Goal: Communication & Community: Answer question/provide support

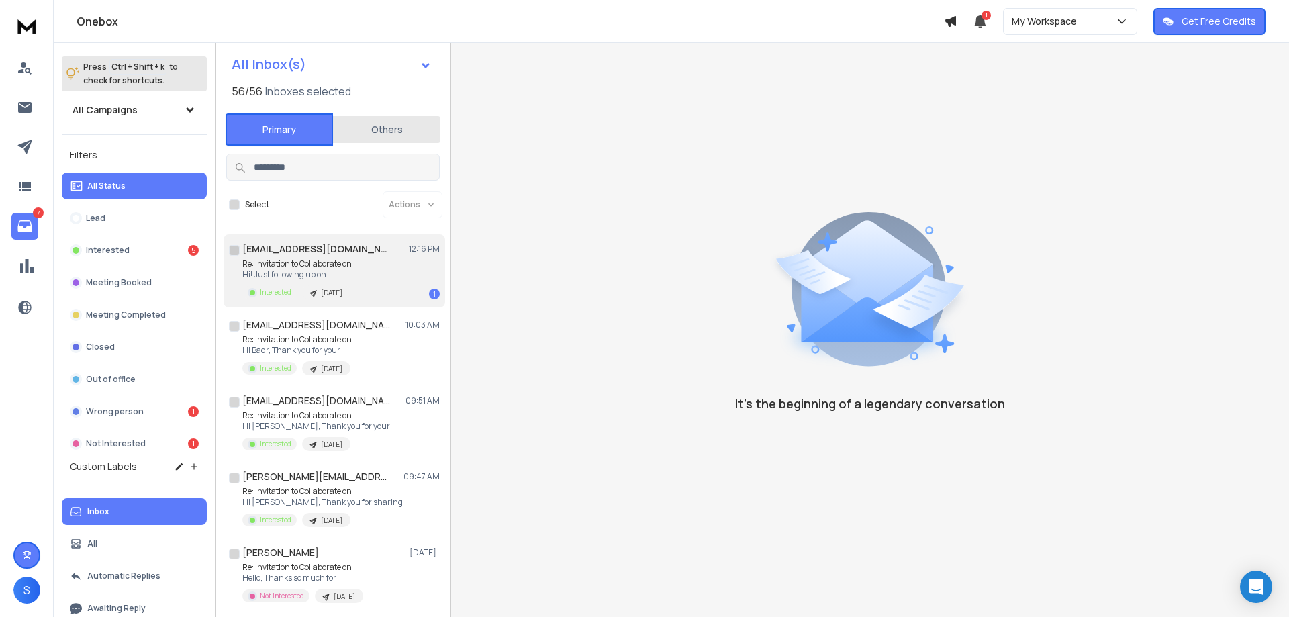
click at [285, 259] on p "Re: Invitation to Collaborate on" at bounding box center [296, 264] width 109 height 11
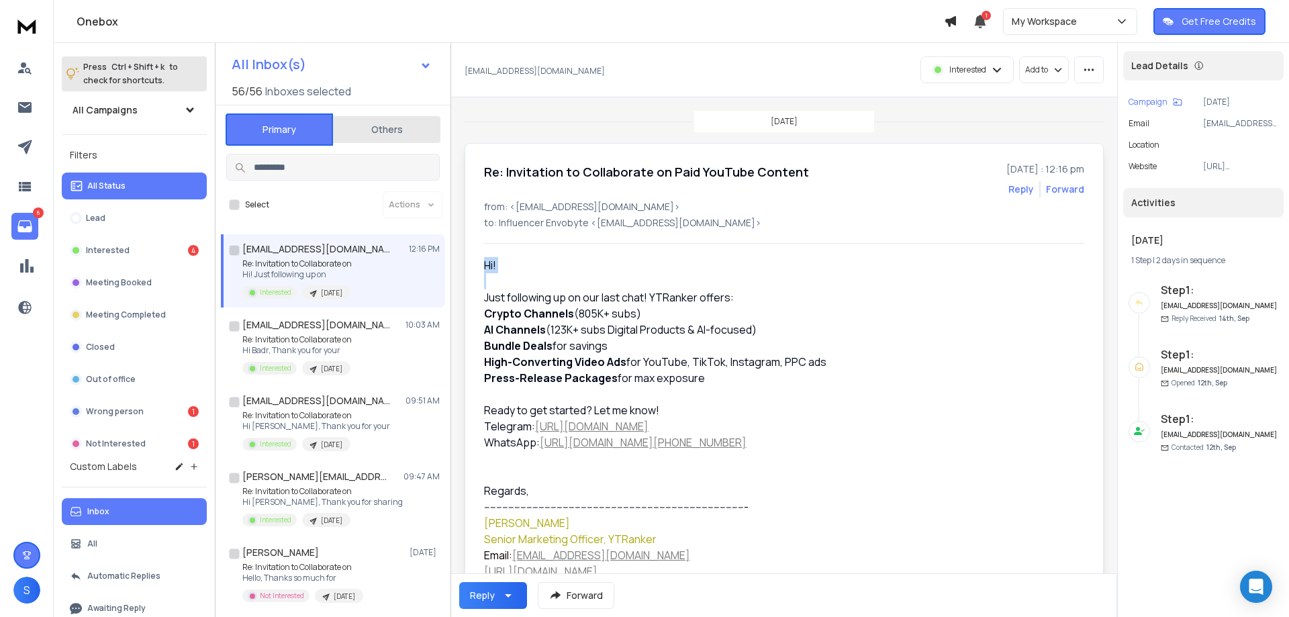
drag, startPoint x: 479, startPoint y: 264, endPoint x: 524, endPoint y: 273, distance: 45.3
click at [524, 273] on div "Re: Invitation to Collaborate on Paid YouTube Content [DATE] : 12:16 pm Reply F…" at bounding box center [784, 392] width 639 height 499
click at [550, 280] on div at bounding box center [680, 281] width 392 height 16
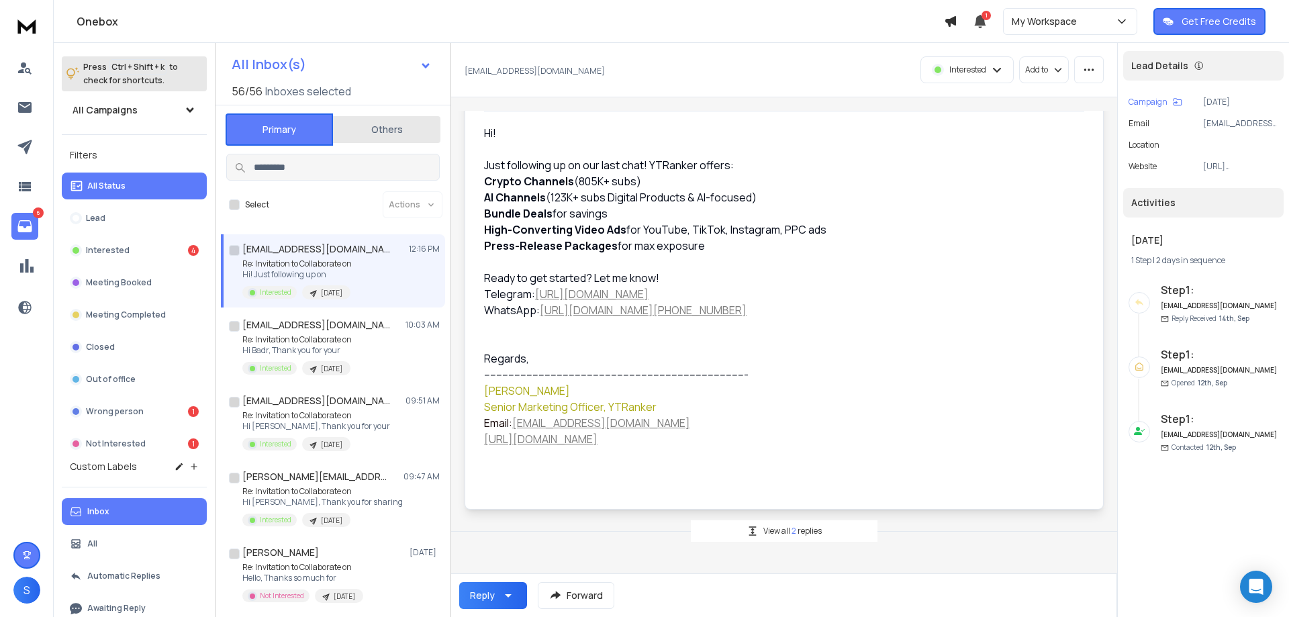
scroll to position [65, 0]
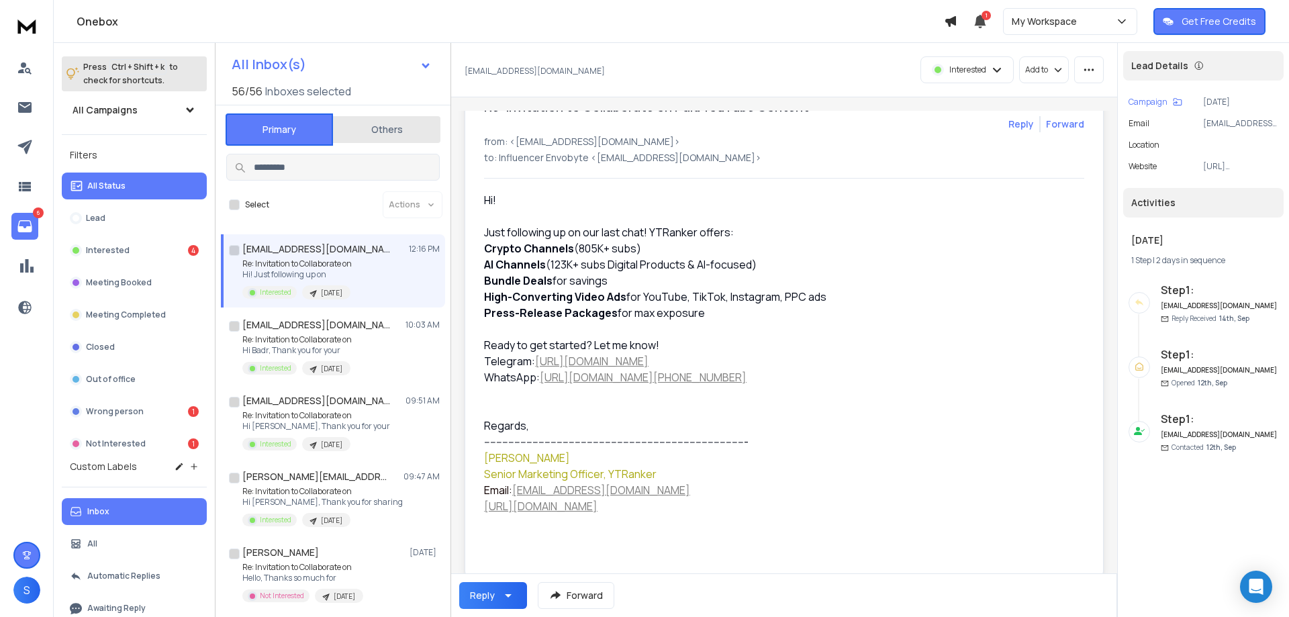
drag, startPoint x: 782, startPoint y: 294, endPoint x: 828, endPoint y: 293, distance: 46.4
click at [828, 293] on li "High-Converting Video Ads for YouTube, TikTok, Instagram, PPC ads" at bounding box center [680, 297] width 392 height 16
copy li "PPC ads"
click at [640, 377] on link "[URL][DOMAIN_NAME][PHONE_NUMBER]" at bounding box center [643, 377] width 207 height 15
click at [586, 30] on div "Onebox 1 My Workspace Get Free Credits" at bounding box center [644, 21] width 1289 height 43
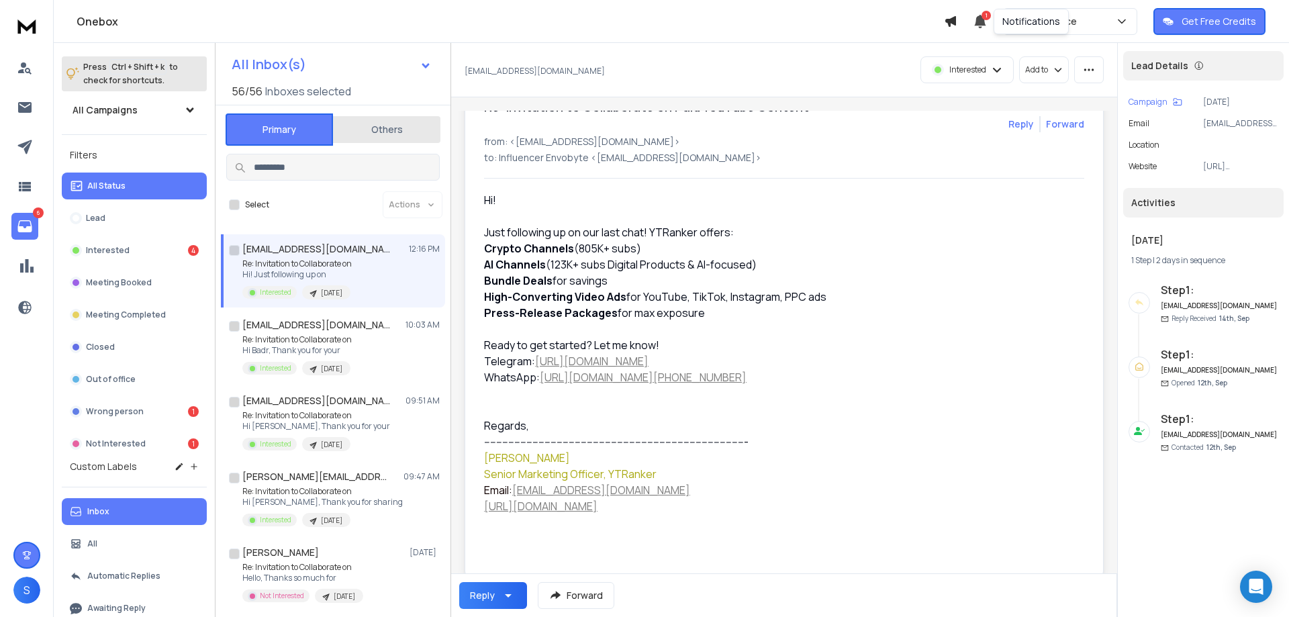
click at [984, 21] on icon at bounding box center [980, 20] width 12 height 13
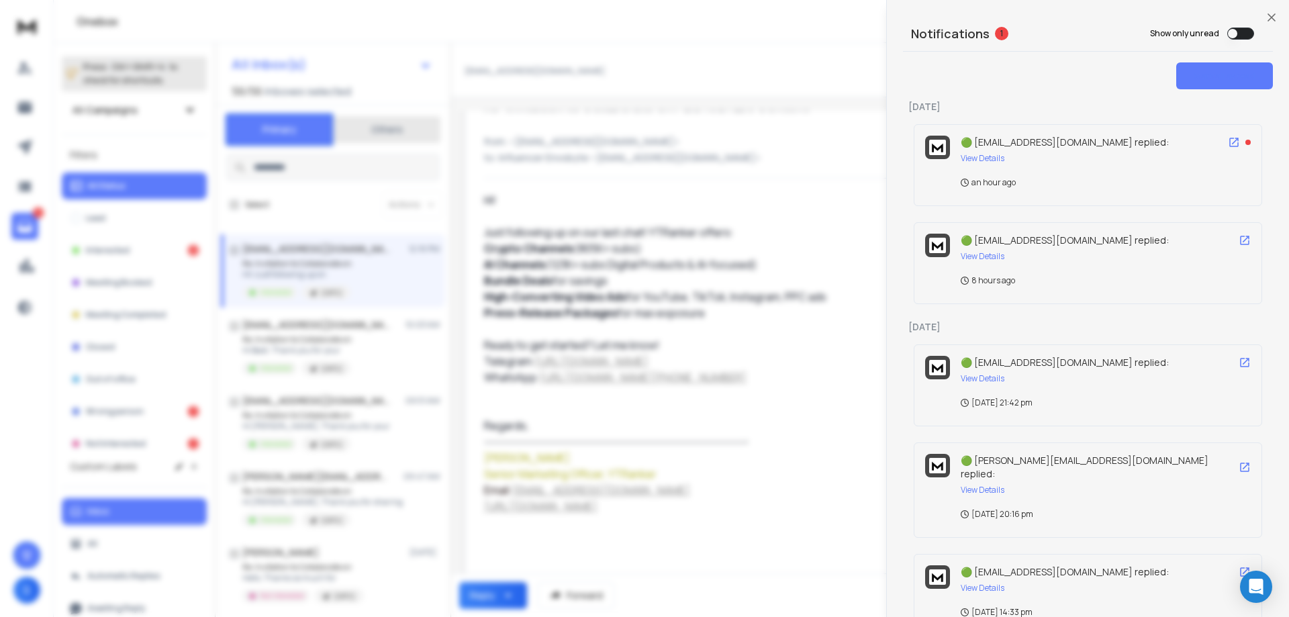
click at [1220, 72] on span "Mark all as read" at bounding box center [1225, 76] width 61 height 11
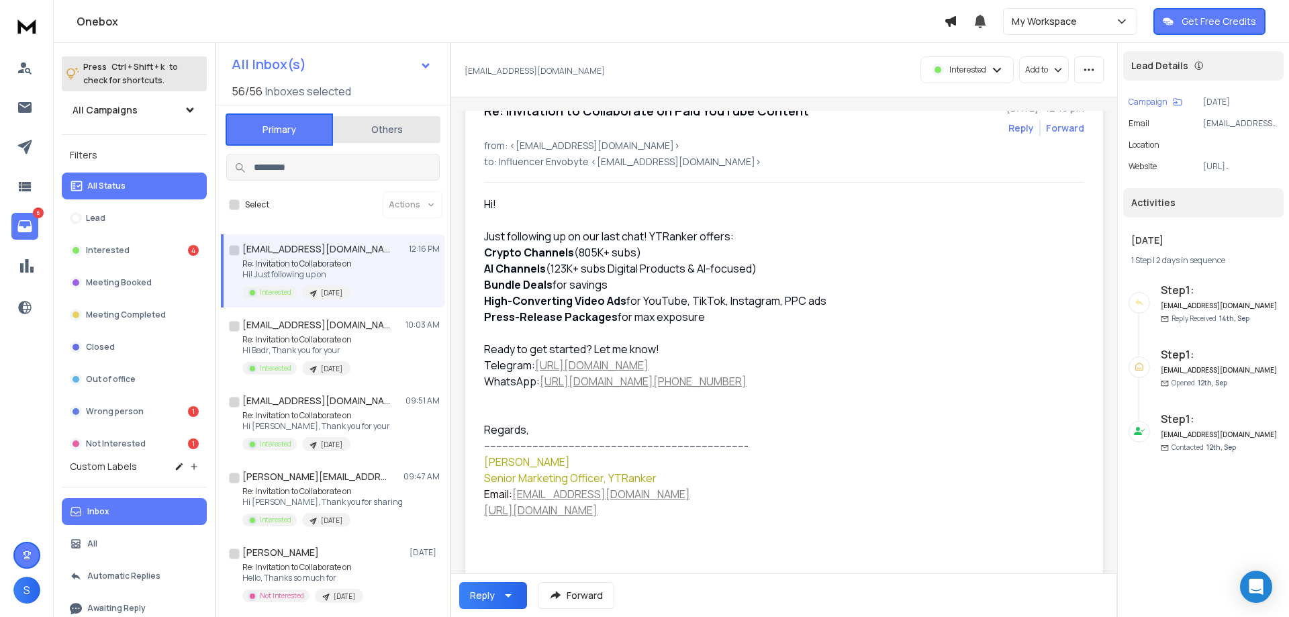
scroll to position [0, 0]
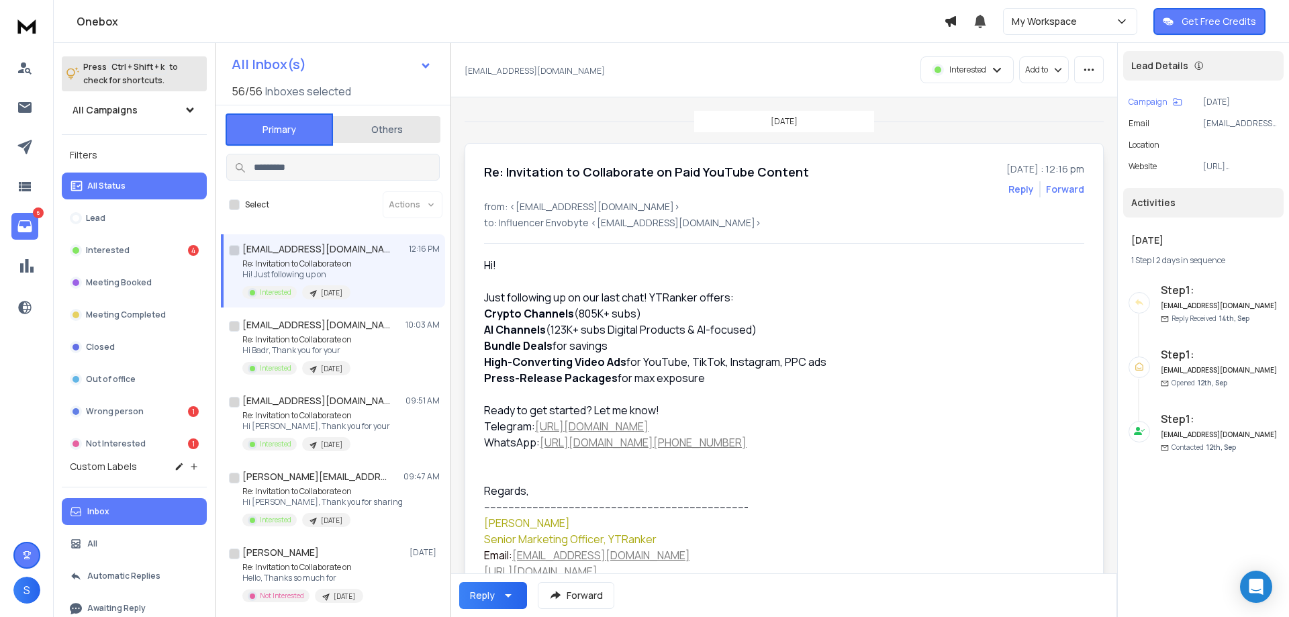
click at [385, 134] on button "Others" at bounding box center [386, 130] width 107 height 30
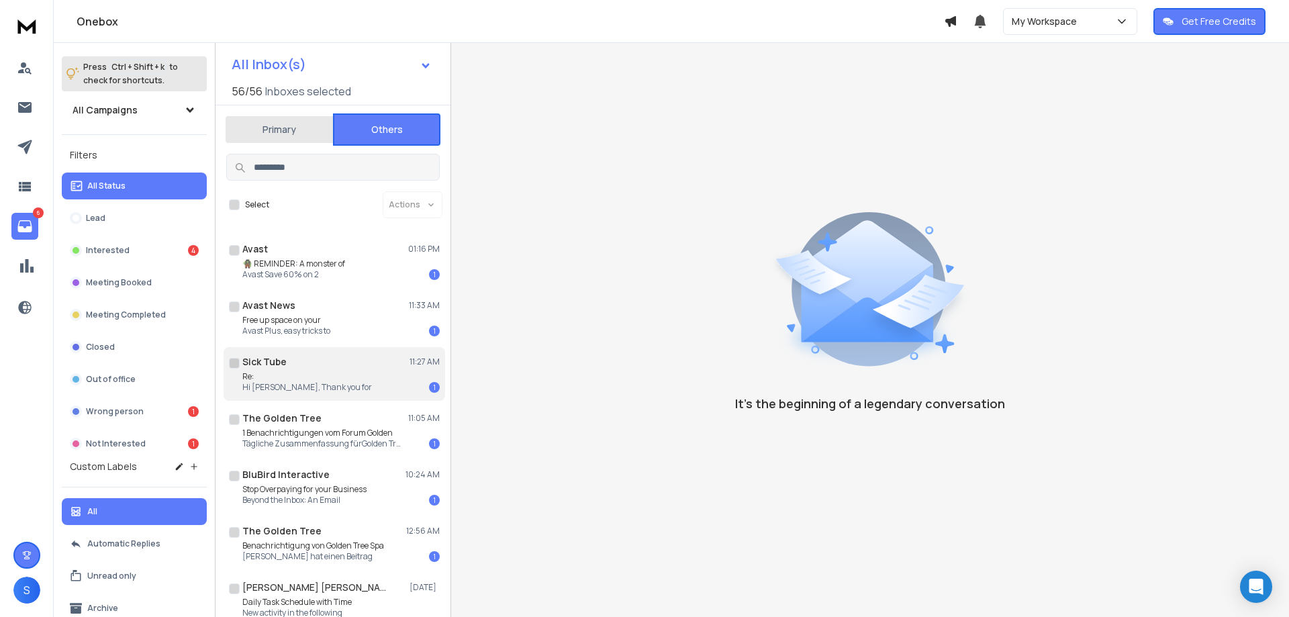
click at [380, 361] on div "Sick Tube 11:27 AM" at bounding box center [340, 361] width 197 height 13
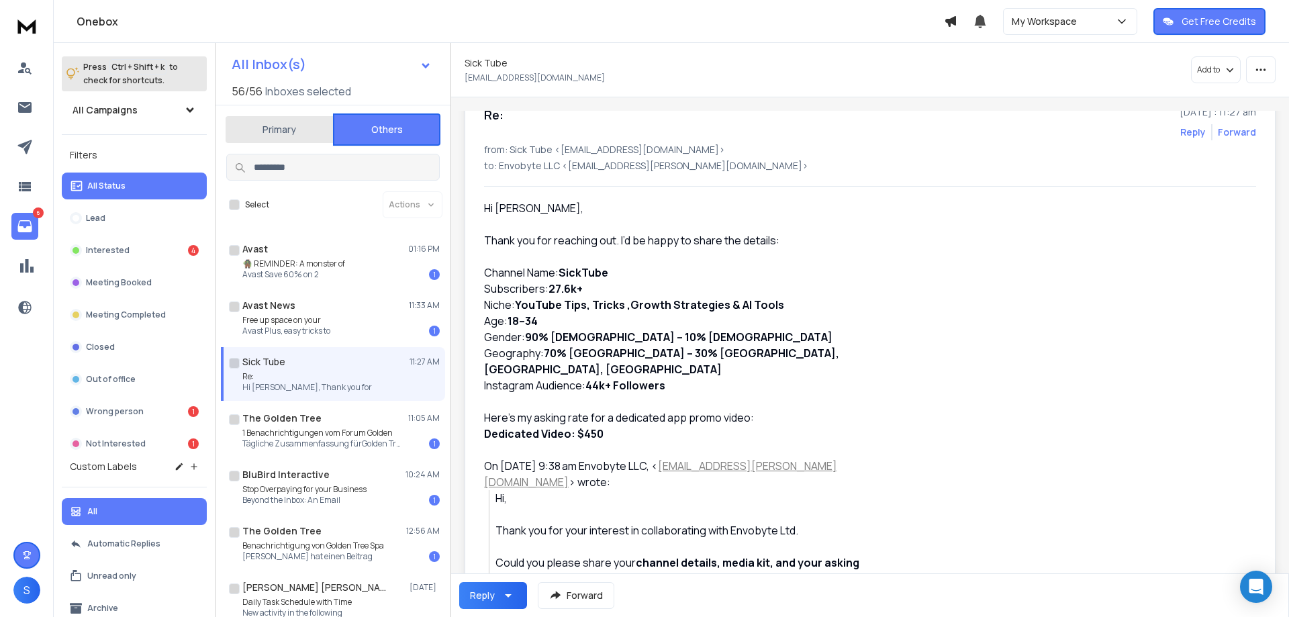
scroll to position [134, 0]
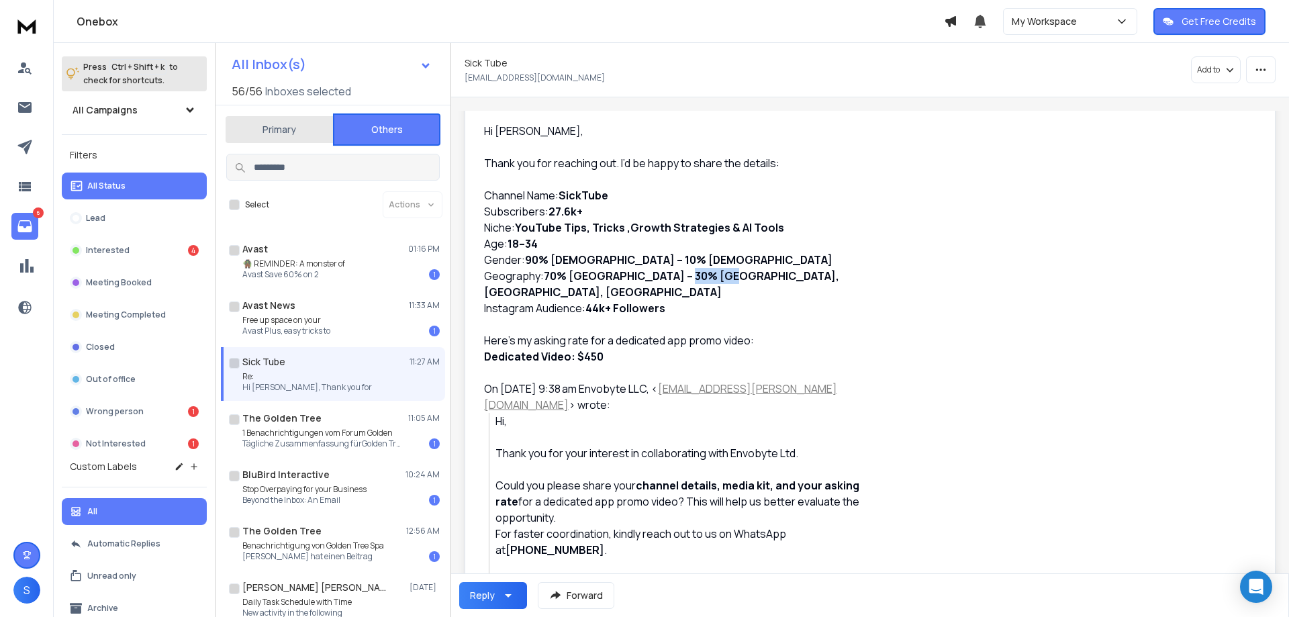
drag, startPoint x: 719, startPoint y: 280, endPoint x: 674, endPoint y: 281, distance: 45.0
click at [674, 281] on b "70% [GEOGRAPHIC_DATA] – 30% [GEOGRAPHIC_DATA], [GEOGRAPHIC_DATA], [GEOGRAPHIC_D…" at bounding box center [662, 284] width 357 height 31
click at [757, 279] on b "70% [GEOGRAPHIC_DATA] – 30% [GEOGRAPHIC_DATA], [GEOGRAPHIC_DATA], [GEOGRAPHIC_D…" at bounding box center [662, 284] width 357 height 31
drag, startPoint x: 658, startPoint y: 273, endPoint x: 719, endPoint y: 279, distance: 61.5
click at [719, 279] on b "70% [GEOGRAPHIC_DATA] – 30% [GEOGRAPHIC_DATA], [GEOGRAPHIC_DATA], [GEOGRAPHIC_D…" at bounding box center [662, 284] width 357 height 31
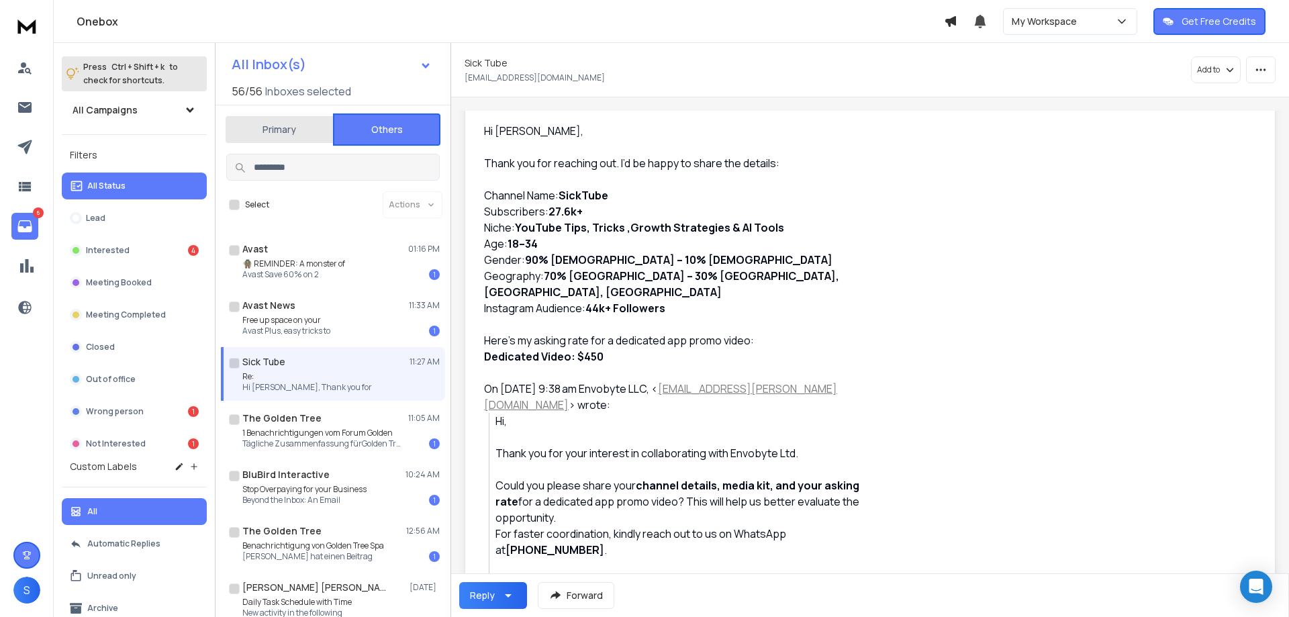
click at [791, 279] on div "Geography: 70% [GEOGRAPHIC_DATA] – 30% [GEOGRAPHIC_DATA], [GEOGRAPHIC_DATA], [G…" at bounding box center [680, 284] width 392 height 32
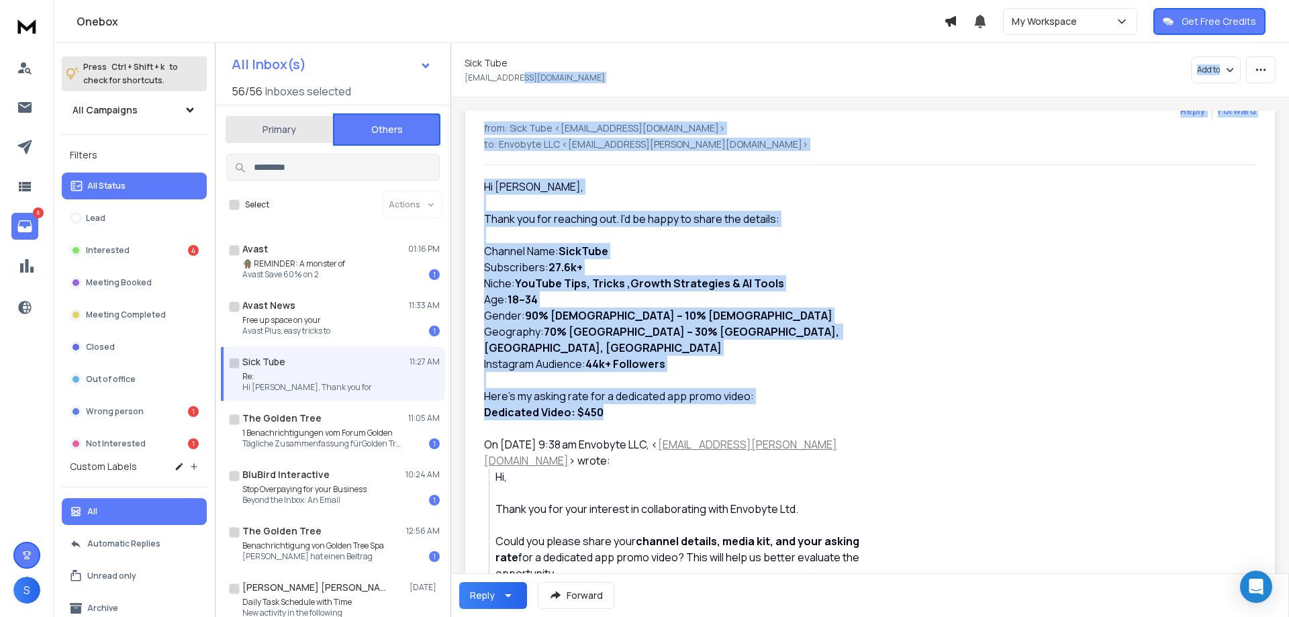
scroll to position [0, 0]
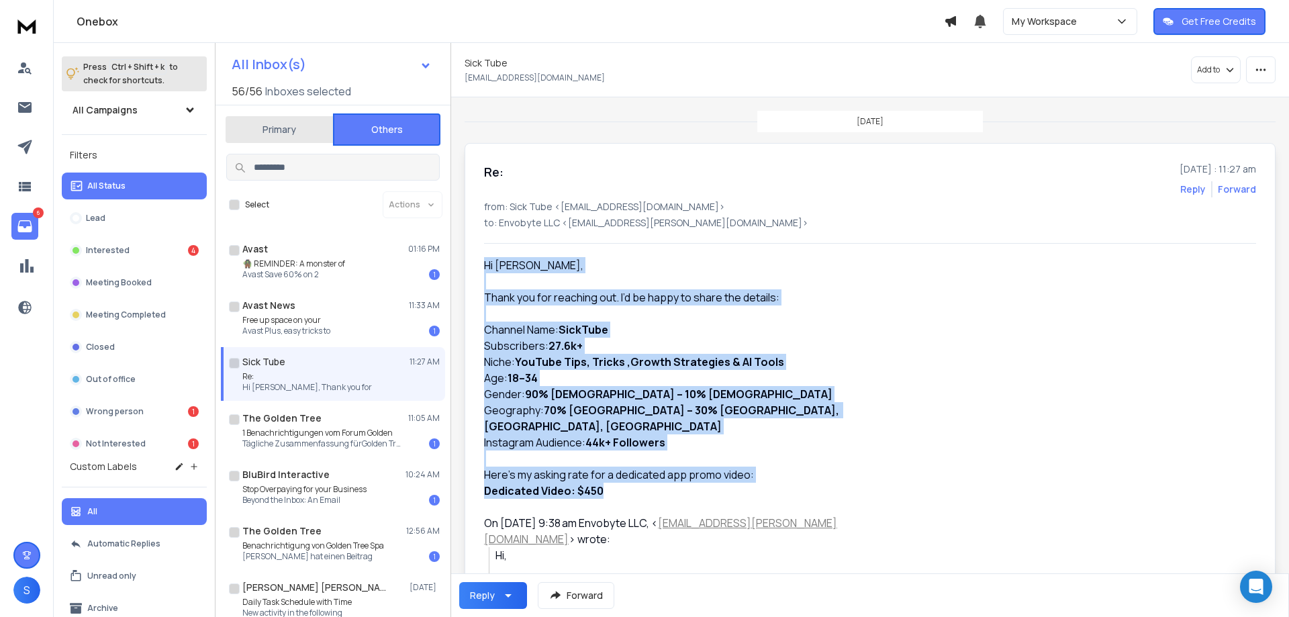
drag, startPoint x: 614, startPoint y: 269, endPoint x: 533, endPoint y: 277, distance: 81.0
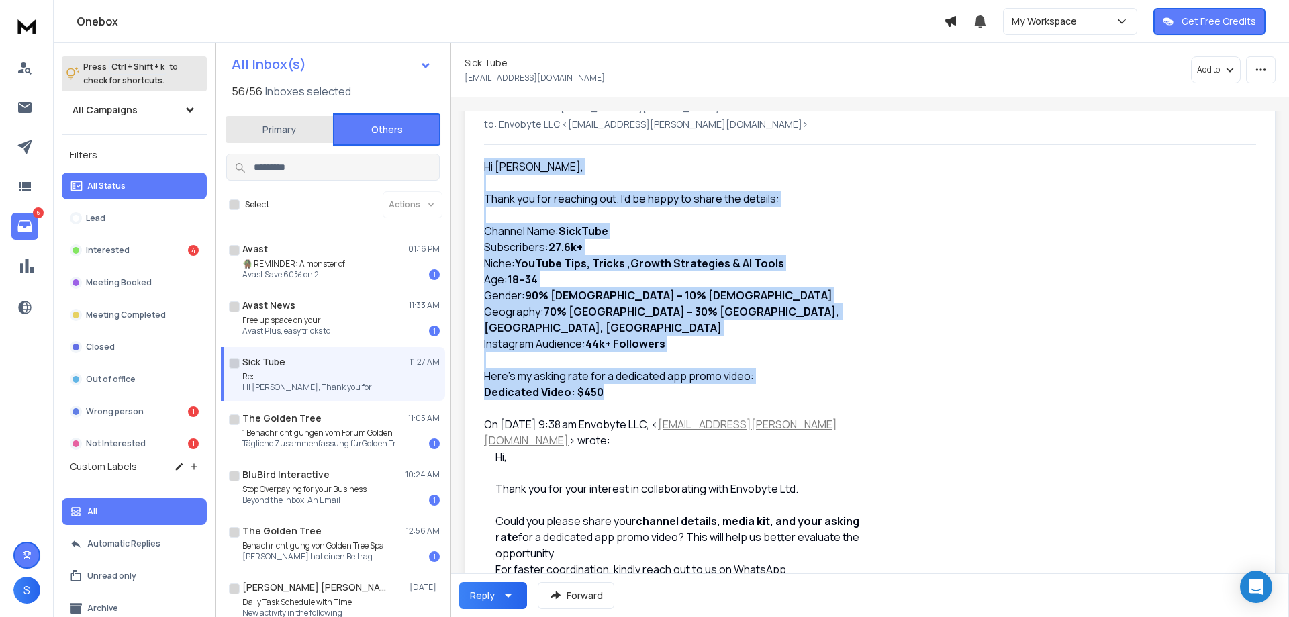
scroll to position [201, 0]
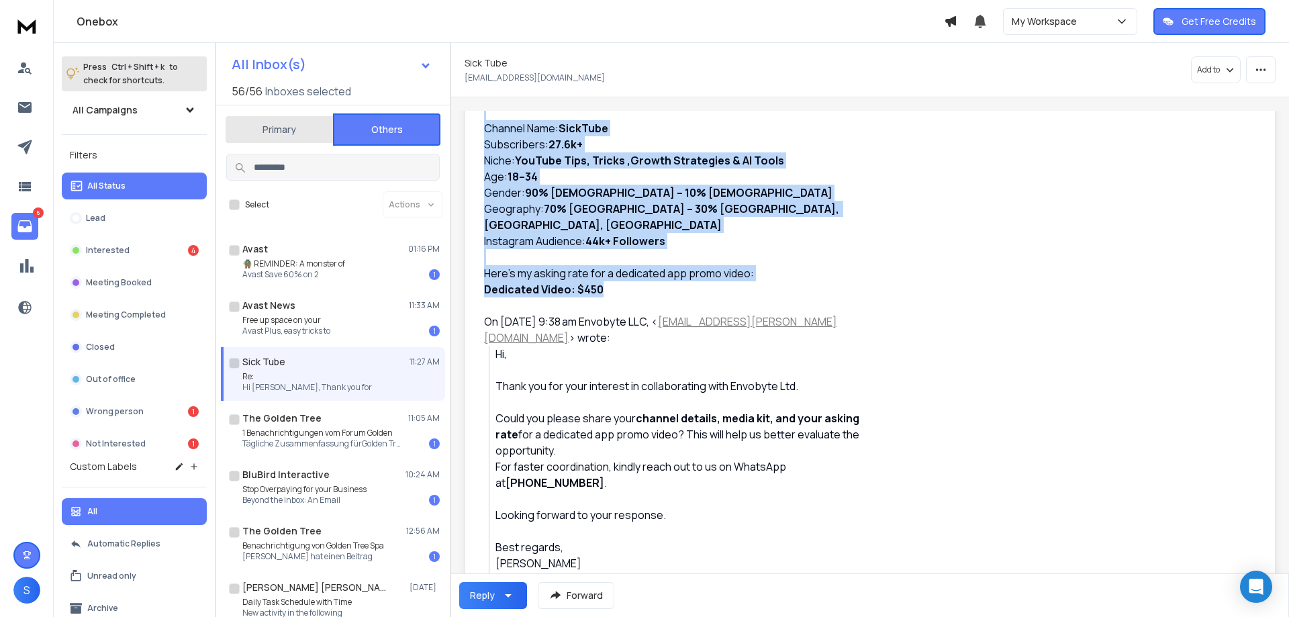
click at [807, 233] on div "Instagram Audience: 44k+ Followers" at bounding box center [680, 241] width 392 height 16
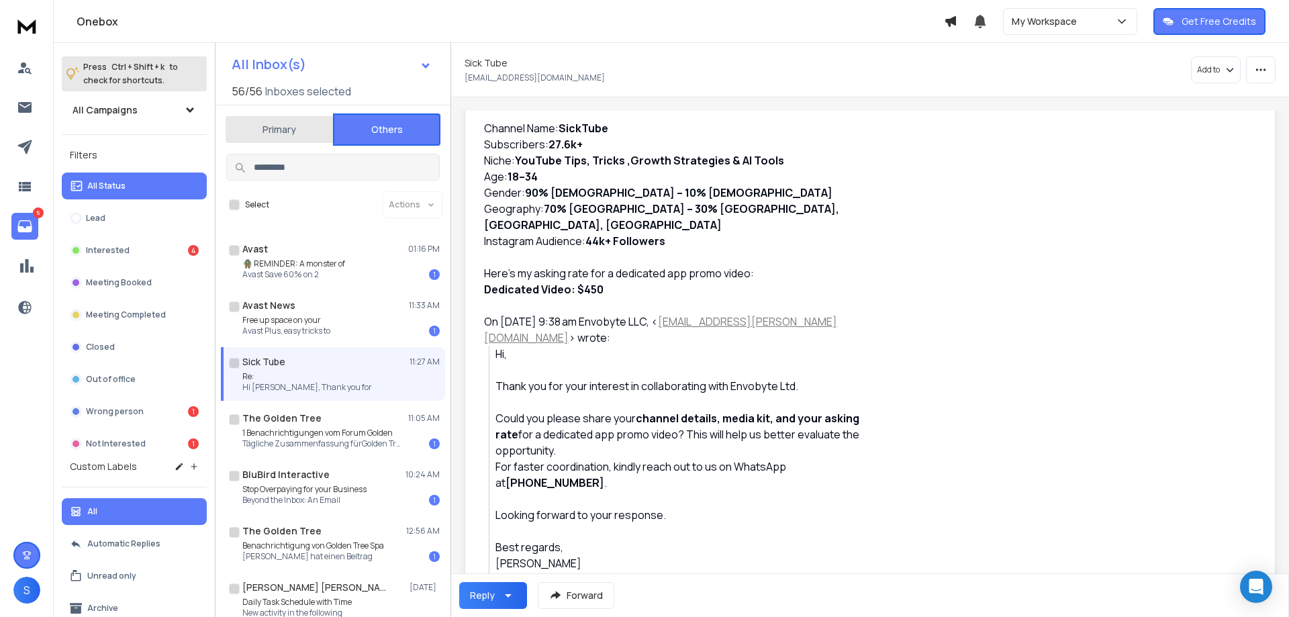
click at [663, 283] on div "Hi [PERSON_NAME], Thank you for reaching out. I’d be happy to share the details…" at bounding box center [685, 488] width 403 height 865
click at [604, 281] on div "Dedicated Video: $450" at bounding box center [680, 289] width 392 height 16
drag, startPoint x: 600, startPoint y: 275, endPoint x: 643, endPoint y: 275, distance: 43.0
click at [643, 281] on div "Dedicated Video: $450" at bounding box center [680, 289] width 392 height 16
click at [1068, 265] on div "Re: [DATE] : 11:27 am Reply Forward from: [PERSON_NAME] <[EMAIL_ADDRESS][DOMAIN…" at bounding box center [870, 441] width 772 height 960
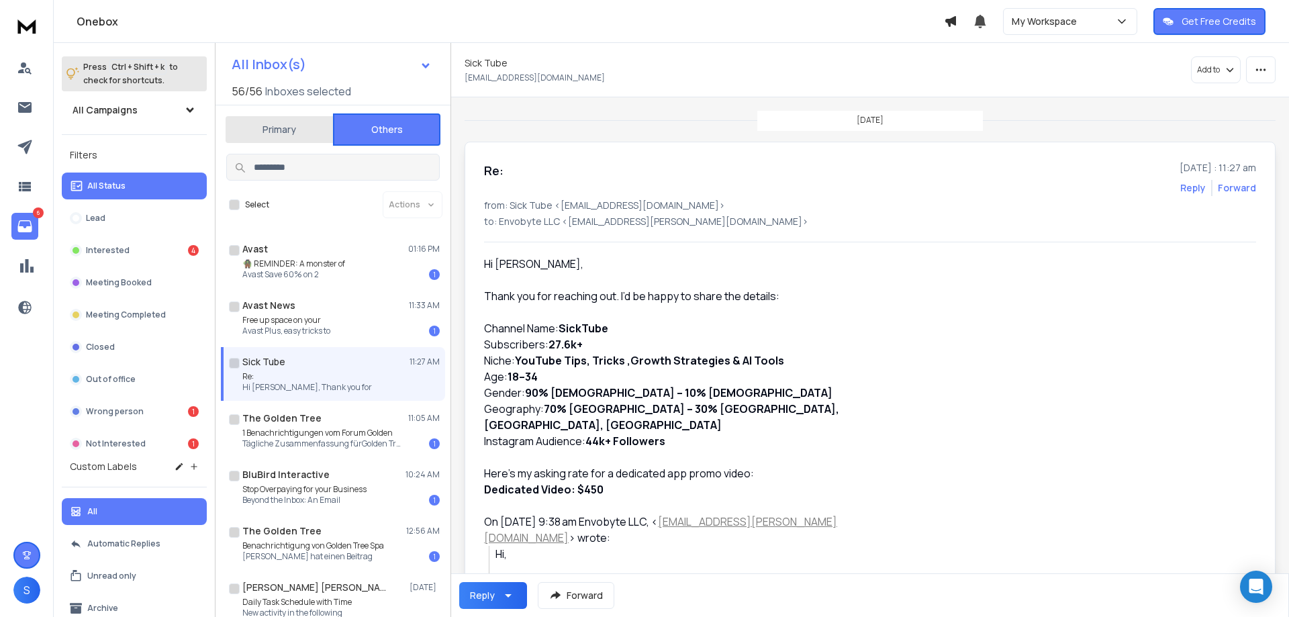
scroll to position [0, 0]
click at [831, 268] on div "Hi [PERSON_NAME], Thank you for reaching out. I’d be happy to share the details…" at bounding box center [680, 378] width 392 height 242
drag, startPoint x: 598, startPoint y: 484, endPoint x: 483, endPoint y: 267, distance: 246.3
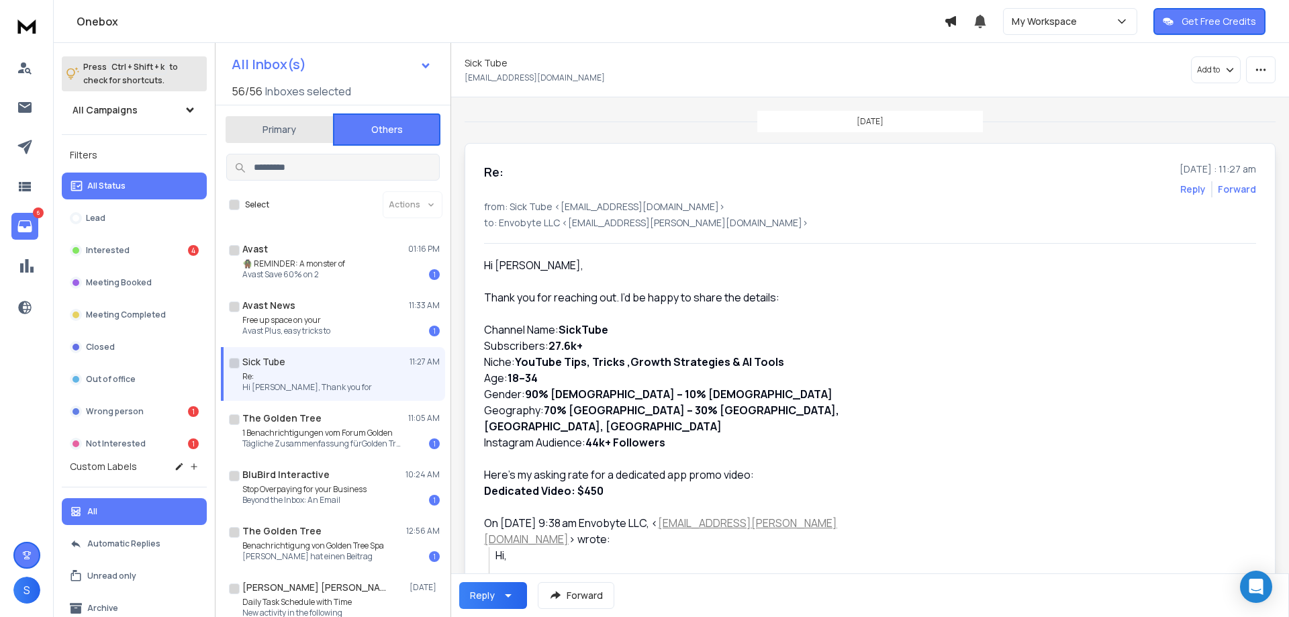
copy div "H"
drag, startPoint x: 239, startPoint y: 359, endPoint x: 291, endPoint y: 359, distance: 51.7
click at [291, 359] on div "Sick Tube 11:27 AM Re: Hi [PERSON_NAME], Thank you for" at bounding box center [335, 374] width 222 height 54
drag, startPoint x: 289, startPoint y: 361, endPoint x: 245, endPoint y: 359, distance: 43.7
click at [245, 359] on div "Sick Tube 11:27 AM" at bounding box center [340, 361] width 197 height 13
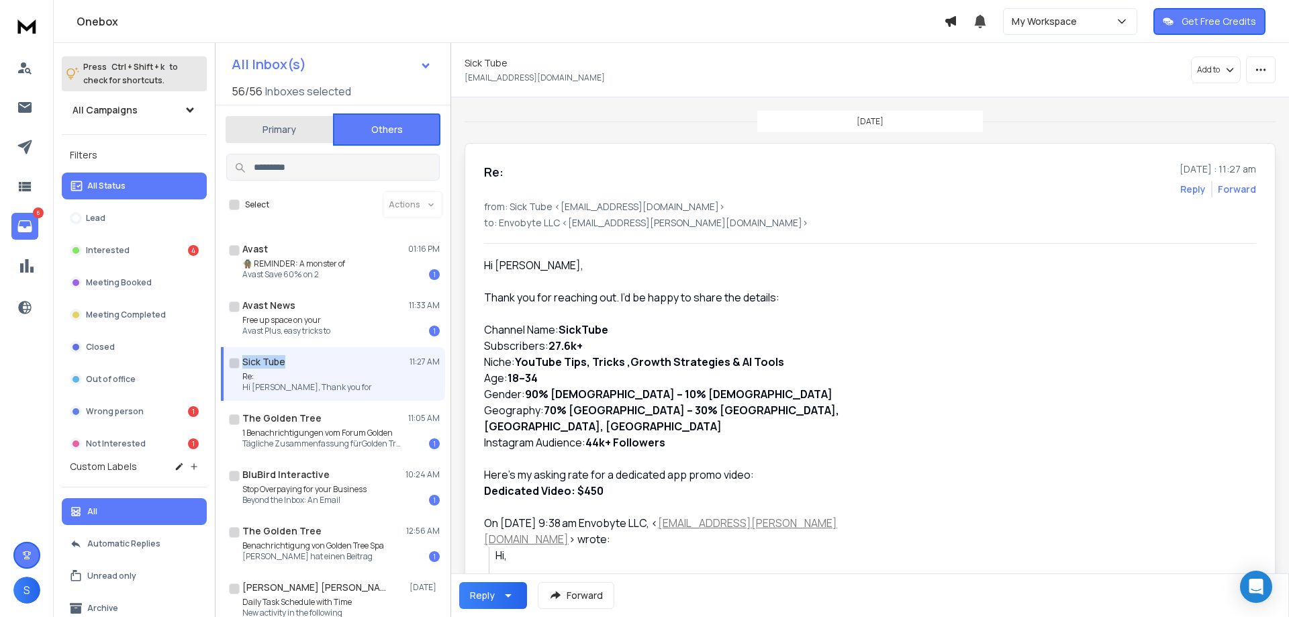
copy h1 "Sick Tube"
click at [479, 600] on div "Reply" at bounding box center [482, 595] width 25 height 13
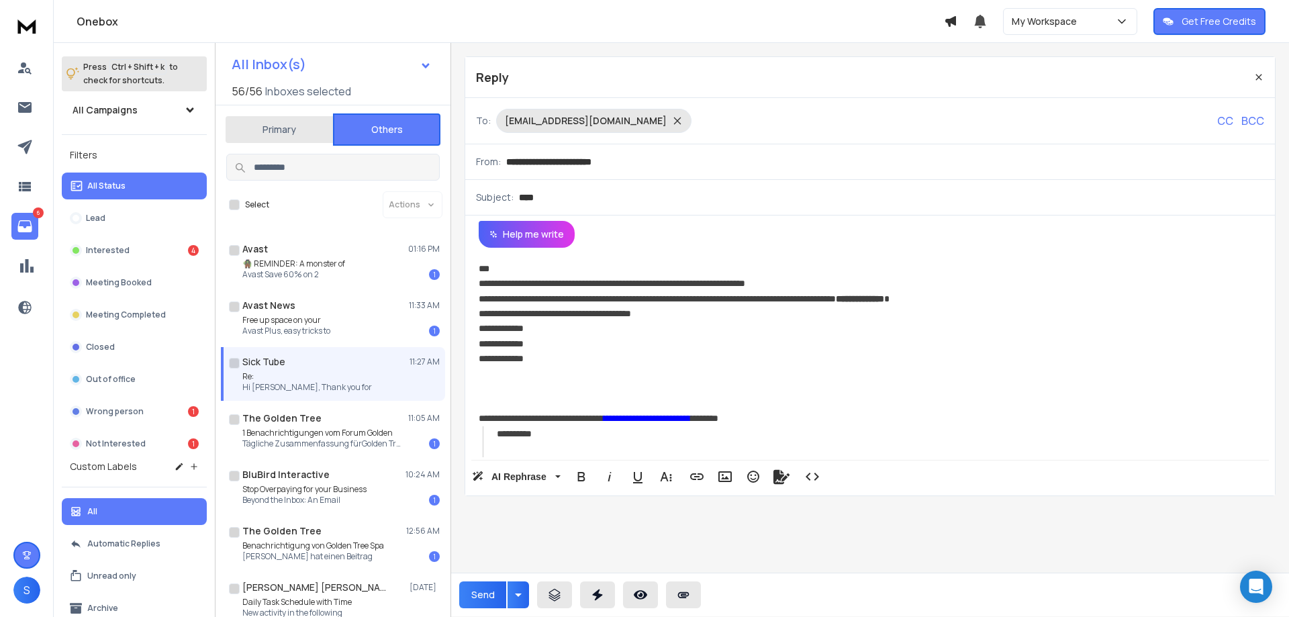
click at [500, 392] on div at bounding box center [870, 388] width 783 height 15
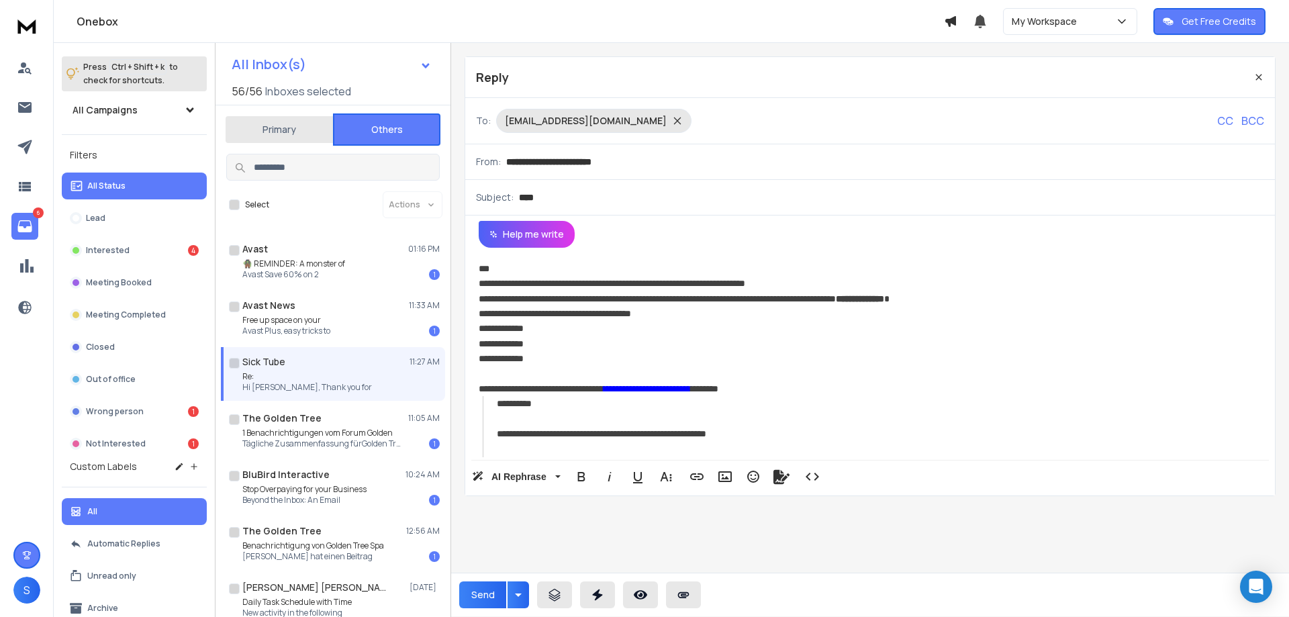
click at [510, 271] on p "***" at bounding box center [863, 268] width 769 height 15
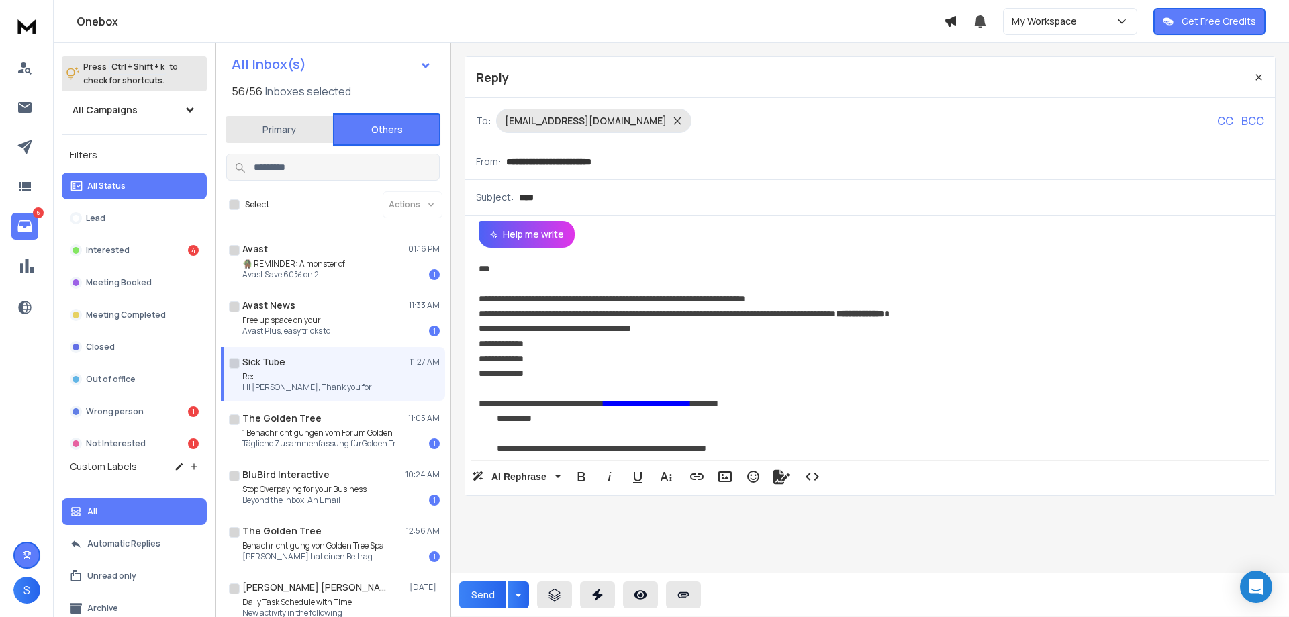
click at [851, 295] on p "**********" at bounding box center [863, 298] width 769 height 15
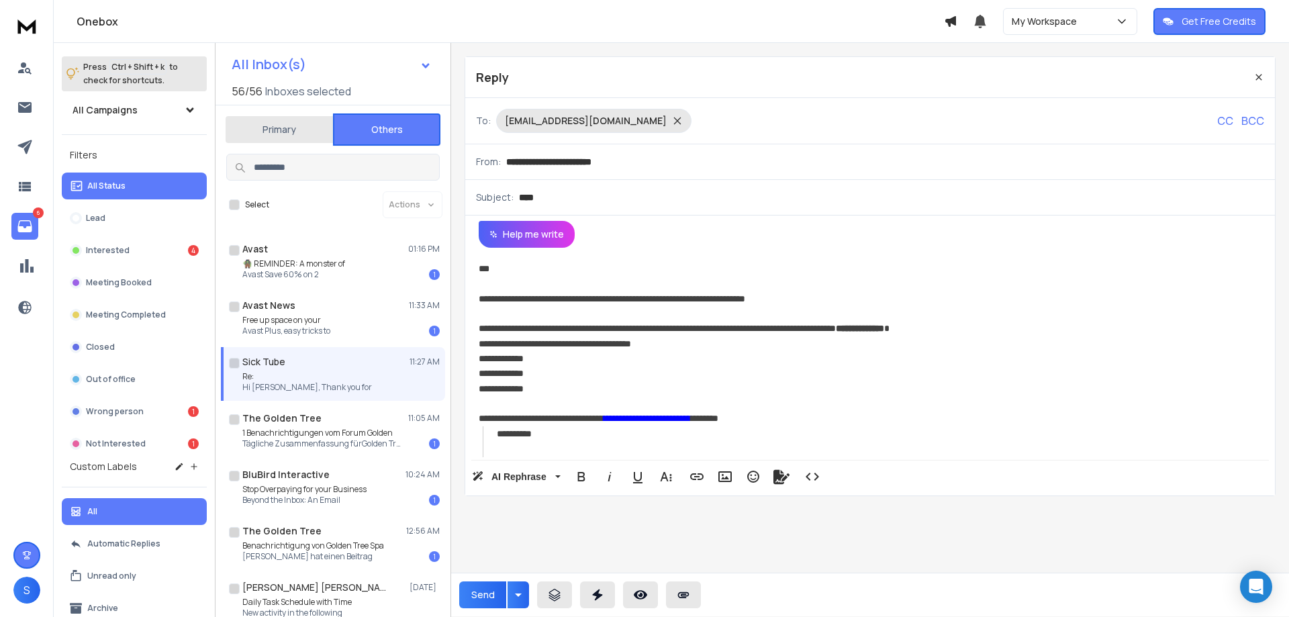
click at [1005, 327] on p "**********" at bounding box center [863, 328] width 769 height 15
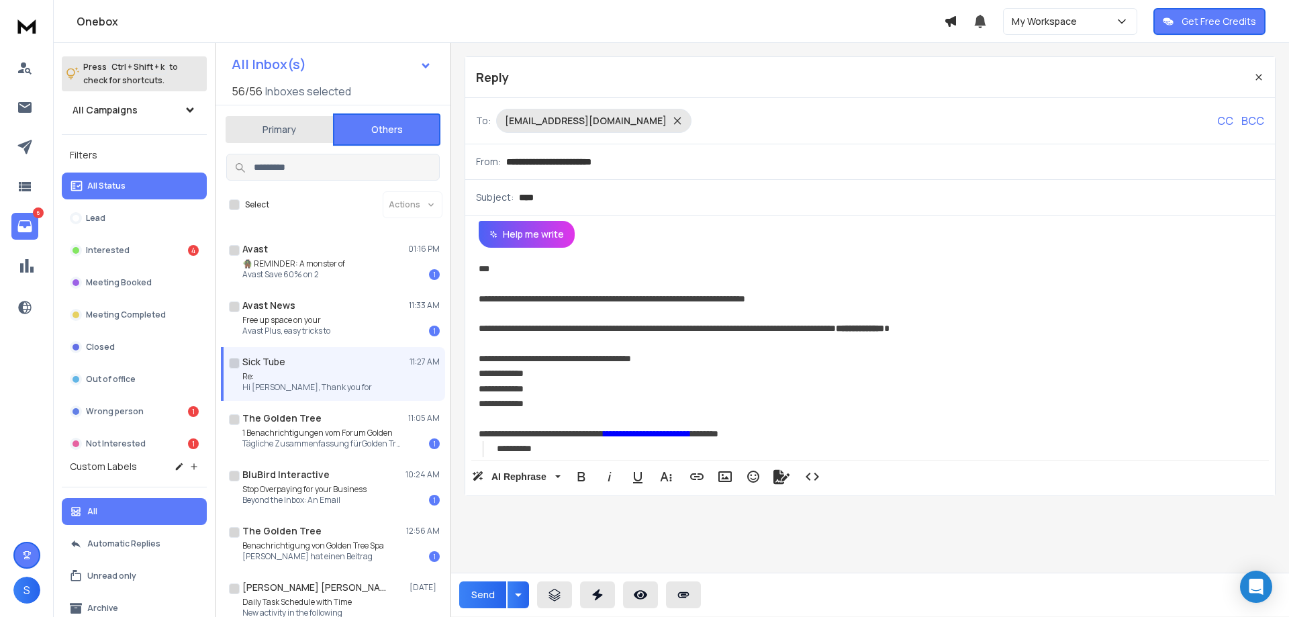
click at [855, 353] on p "**********" at bounding box center [863, 358] width 769 height 15
click at [472, 598] on button "Send" at bounding box center [482, 595] width 47 height 27
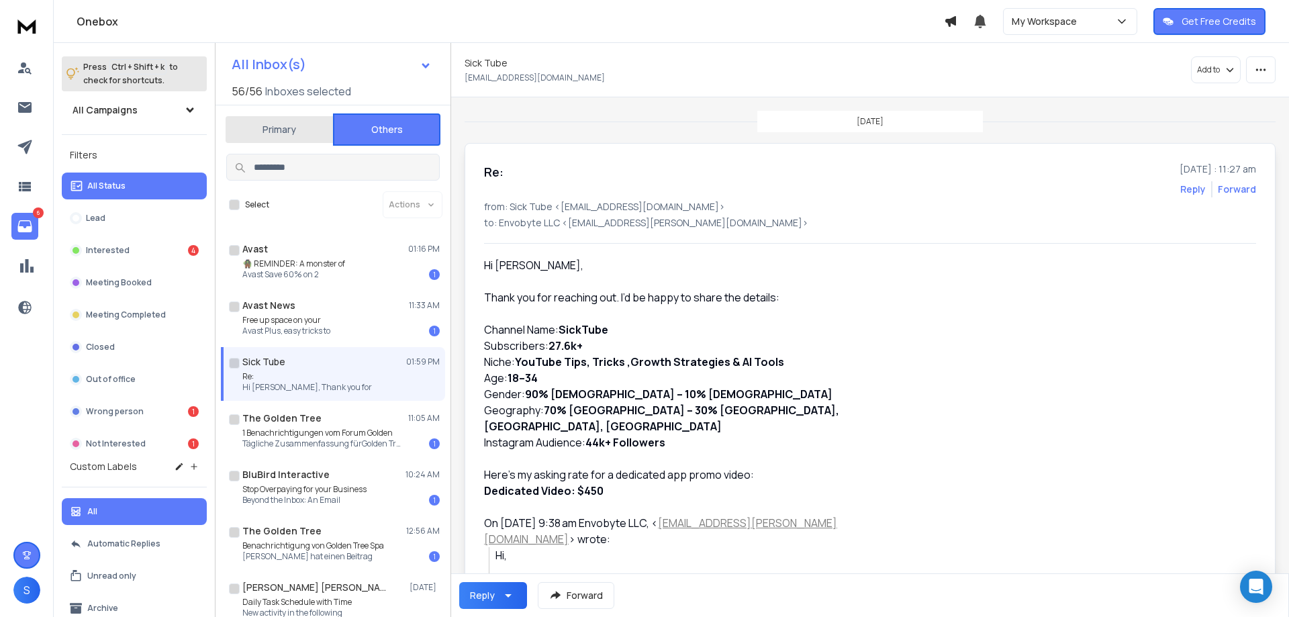
click at [867, 218] on p "to: Envobyte LLC <[EMAIL_ADDRESS][PERSON_NAME][DOMAIN_NAME]>" at bounding box center [870, 222] width 772 height 13
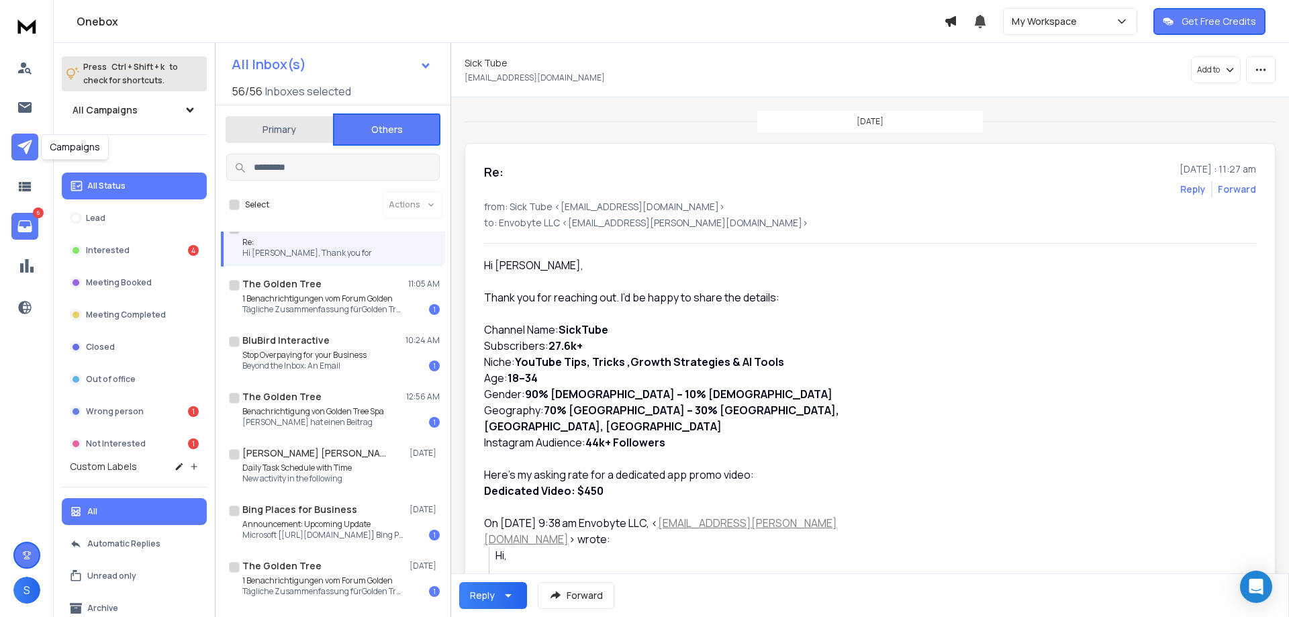
click at [18, 152] on icon at bounding box center [25, 147] width 16 height 16
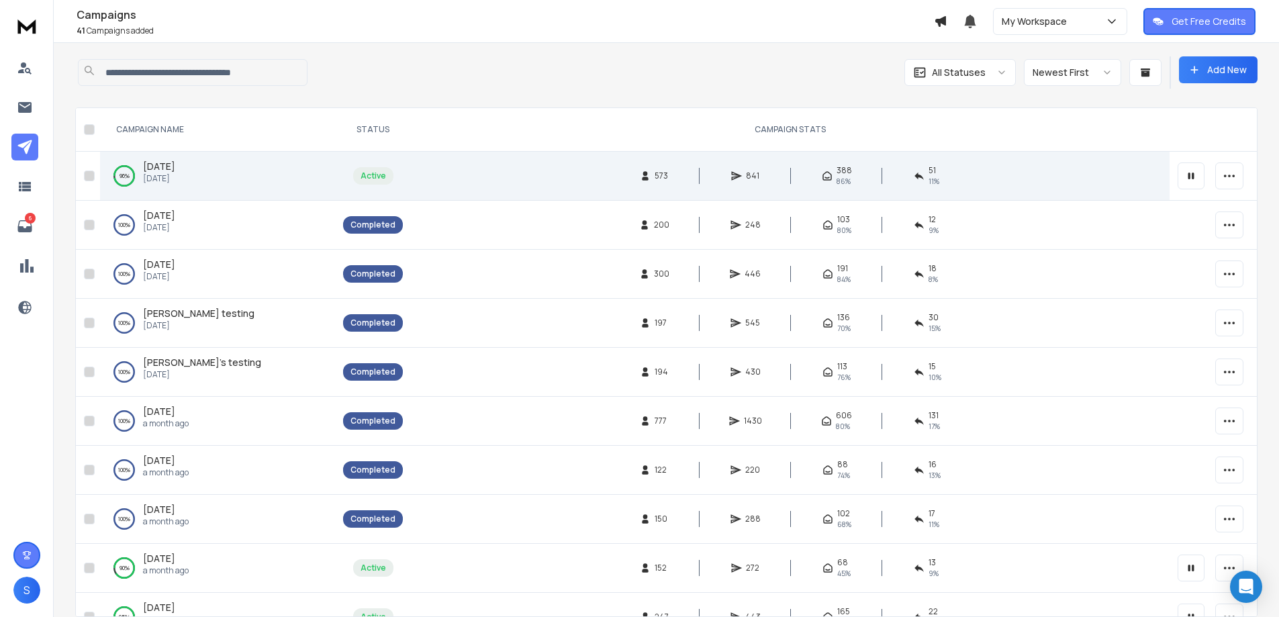
click at [533, 185] on div "573 841 388 86 % 51 11 %" at bounding box center [790, 175] width 743 height 21
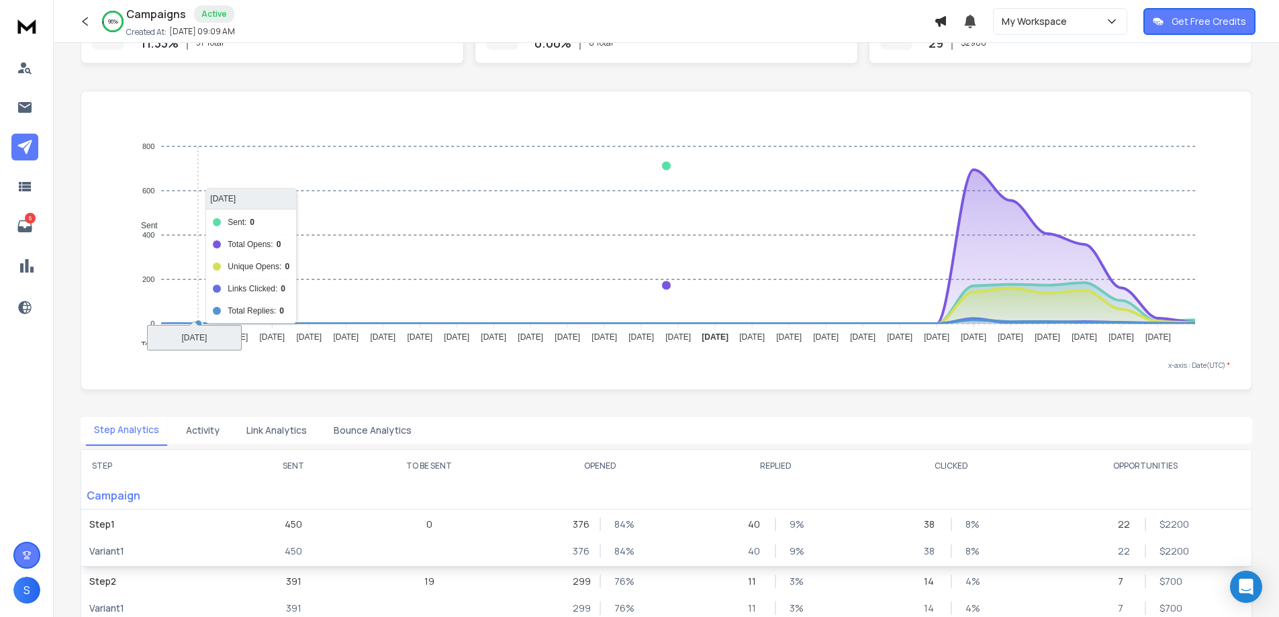
scroll to position [279, 0]
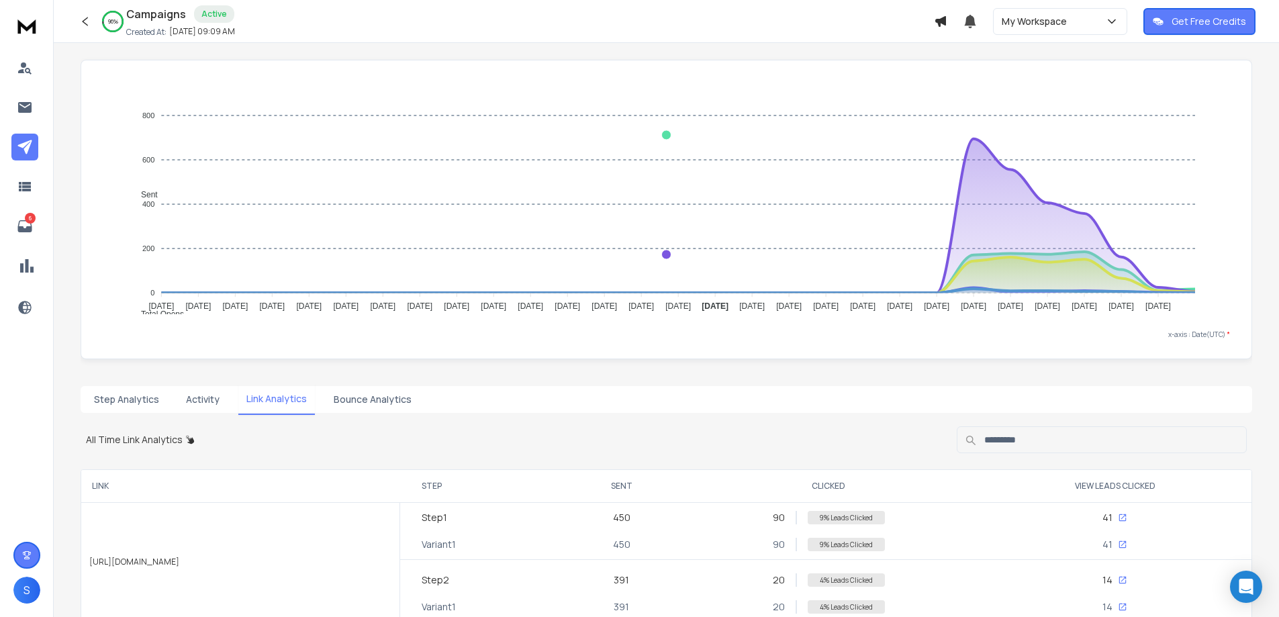
click at [270, 395] on button "Link Analytics" at bounding box center [276, 399] width 77 height 31
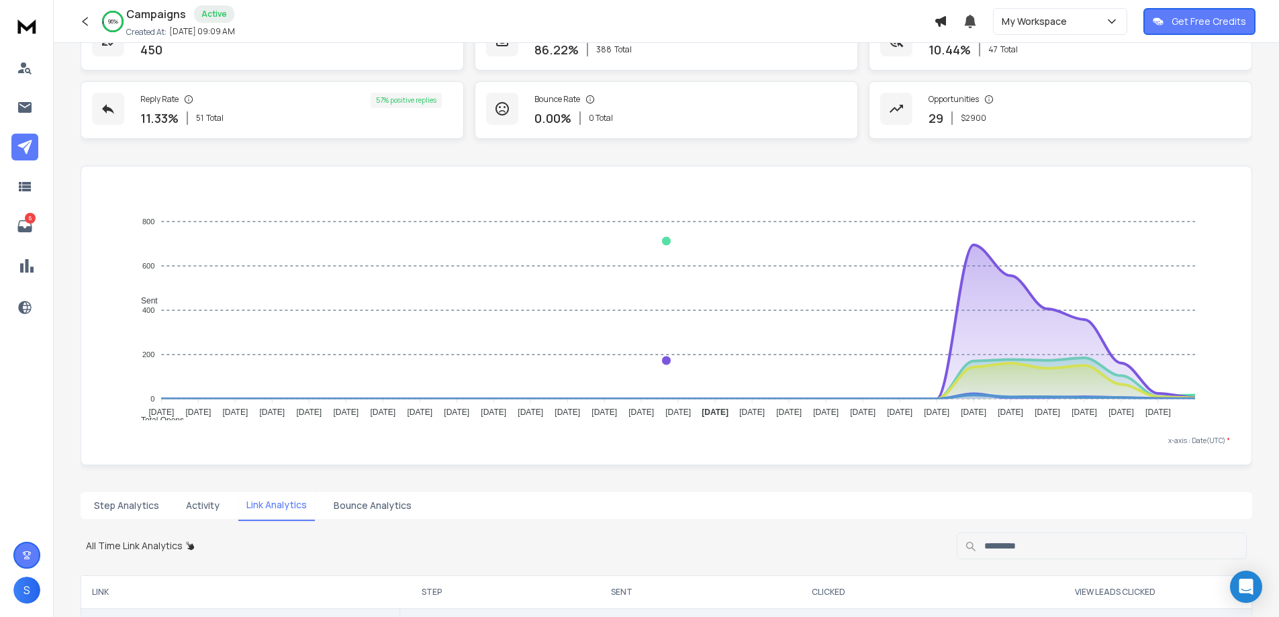
scroll to position [335, 0]
